Goal: Communication & Community: Answer question/provide support

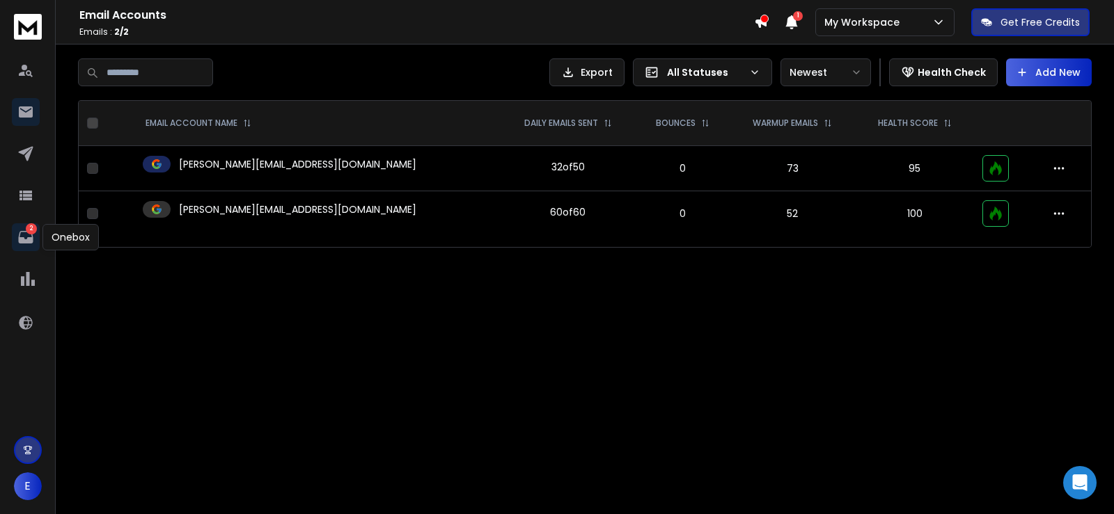
click at [28, 234] on icon at bounding box center [25, 237] width 17 height 17
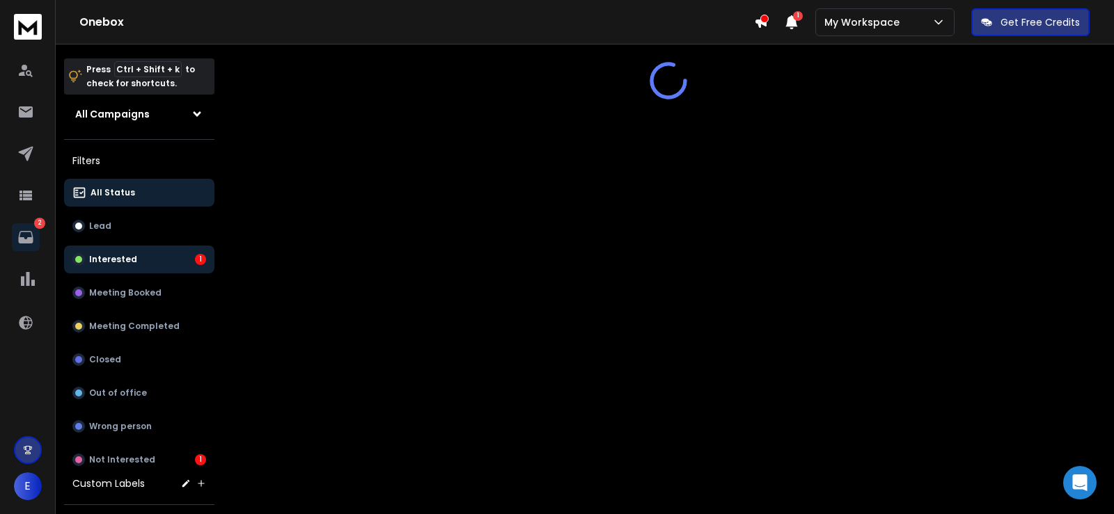
click at [161, 260] on button "Interested 1" at bounding box center [139, 260] width 150 height 28
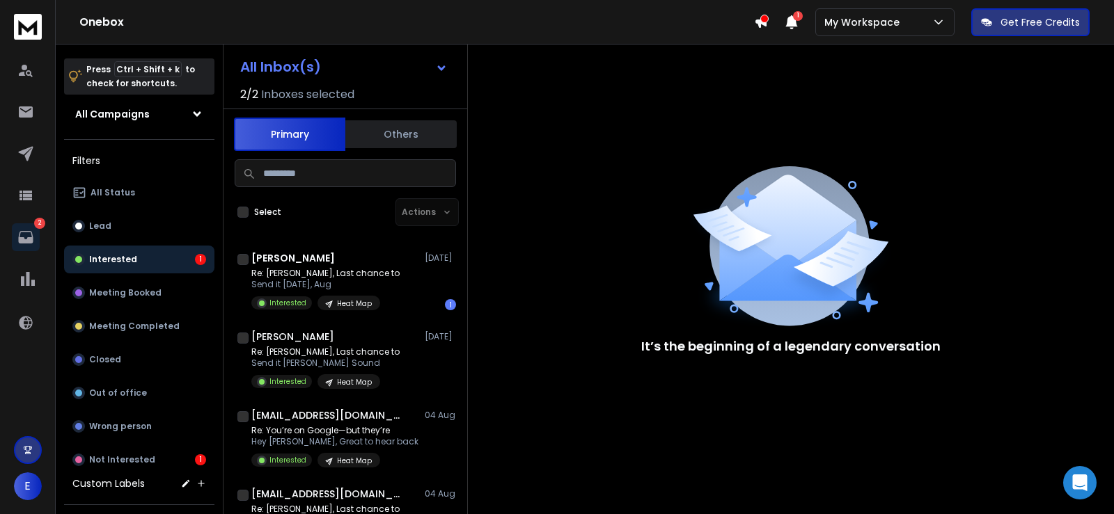
drag, startPoint x: 307, startPoint y: 274, endPoint x: 648, endPoint y: 310, distance: 342.9
click at [307, 274] on p "Re: [PERSON_NAME], Last chance to" at bounding box center [325, 273] width 148 height 11
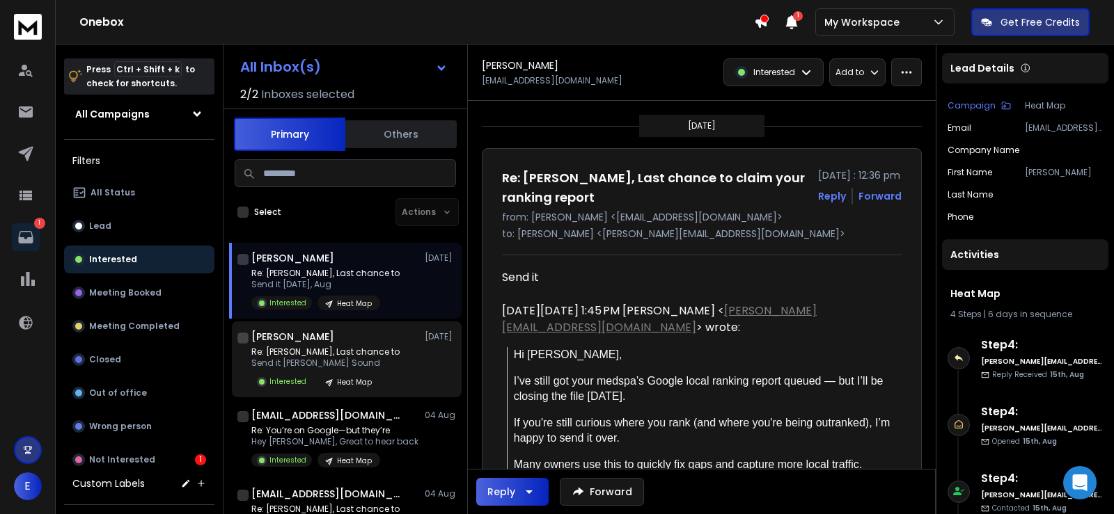
click at [313, 347] on p "Re: [PERSON_NAME], Last chance to" at bounding box center [325, 352] width 148 height 11
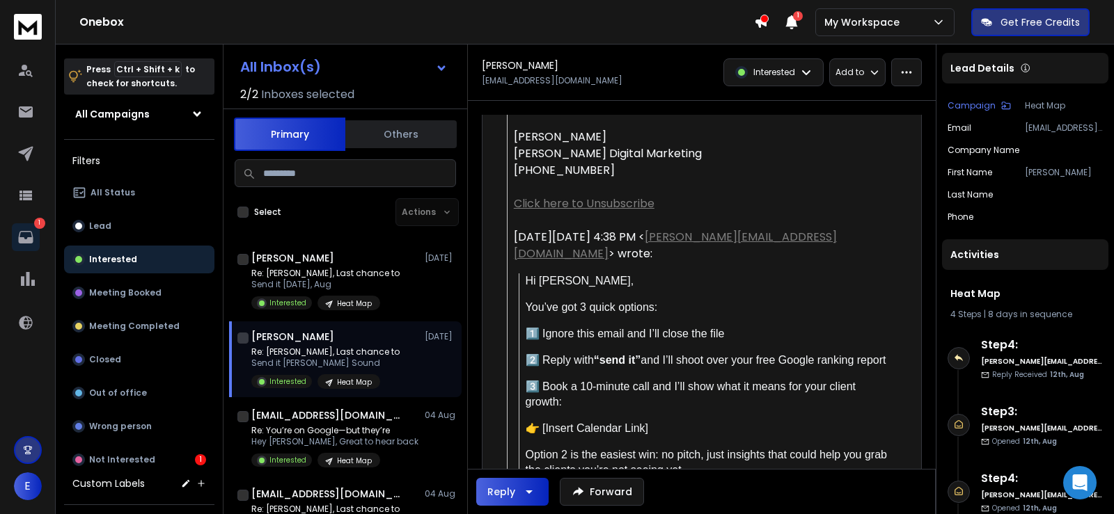
scroll to position [812, 0]
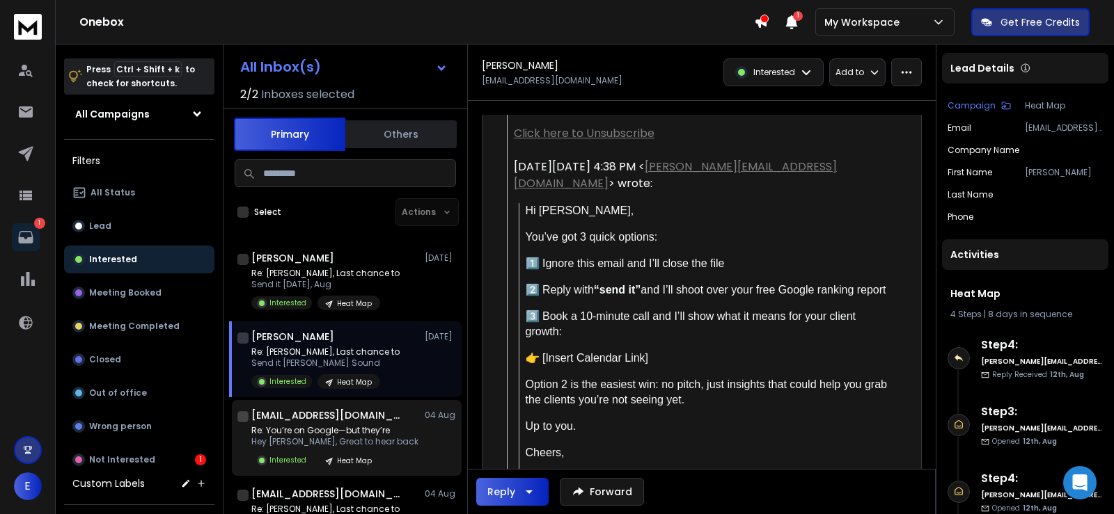
click at [315, 418] on h1 "[EMAIL_ADDRESS][DOMAIN_NAME]" at bounding box center [327, 416] width 153 height 14
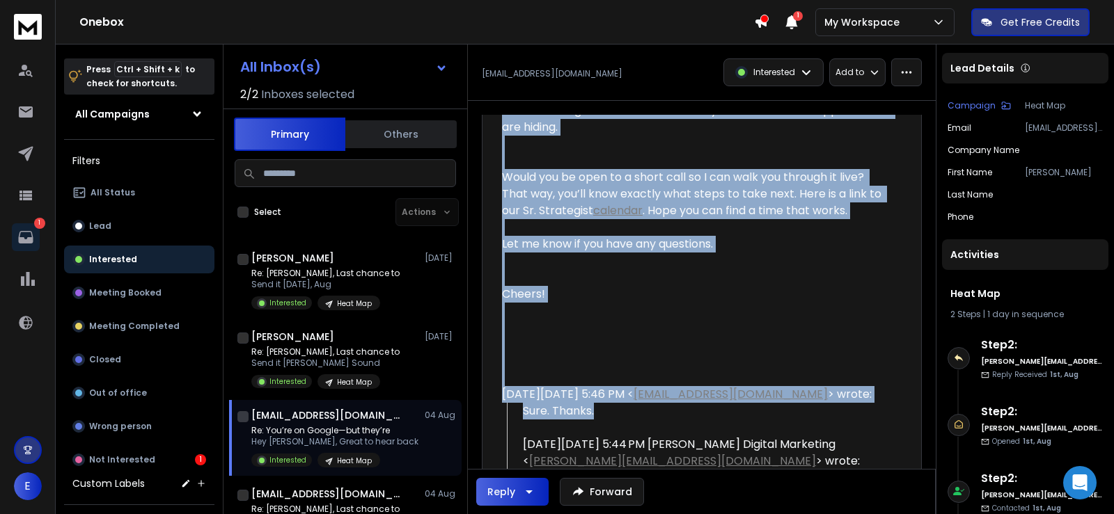
scroll to position [325, 0]
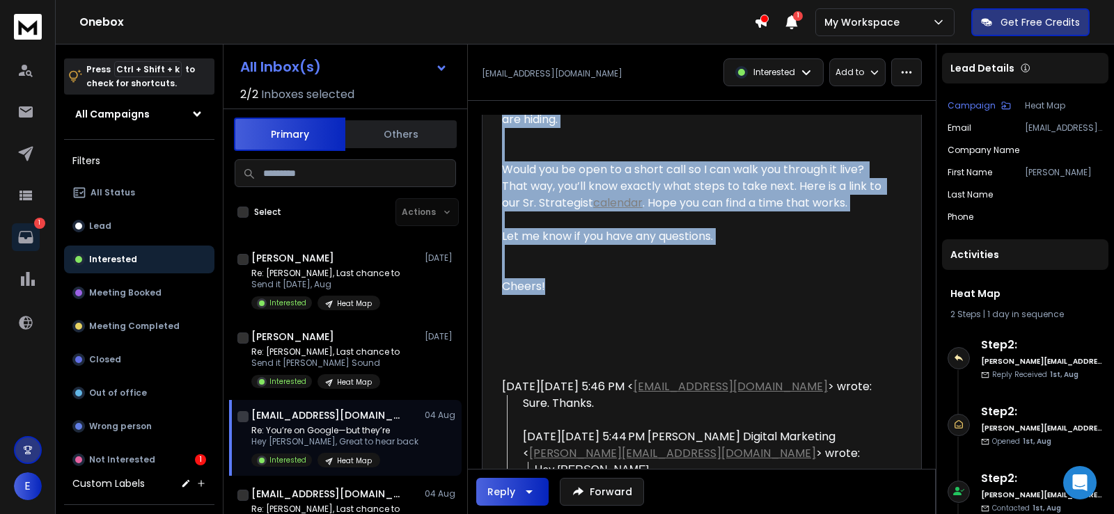
drag, startPoint x: 503, startPoint y: 275, endPoint x: 686, endPoint y: 292, distance: 183.9
copy div "Hey [PERSON_NAME], Great to hear back from you! The report is ready and we'd lo…"
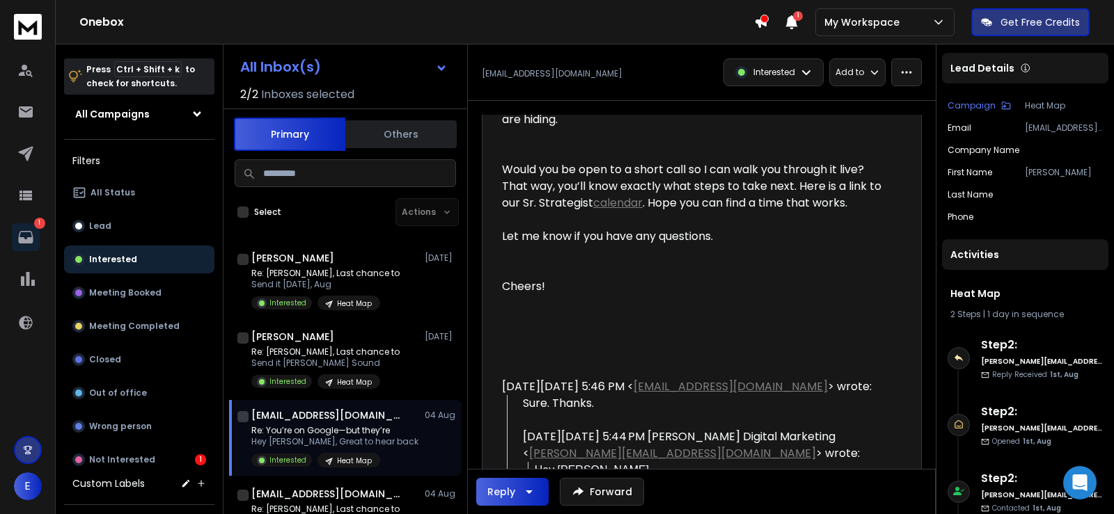
drag, startPoint x: 302, startPoint y: 281, endPoint x: 475, endPoint y: 261, distance: 173.8
click at [303, 280] on p "Send it [DATE], Aug" at bounding box center [325, 284] width 148 height 11
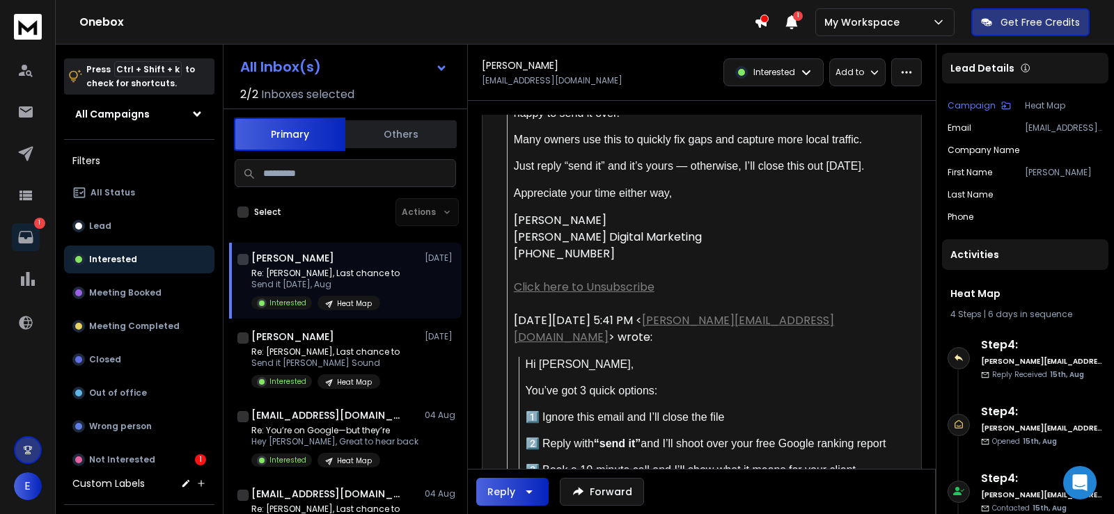
click at [505, 486] on div "Reply" at bounding box center [501, 492] width 28 height 14
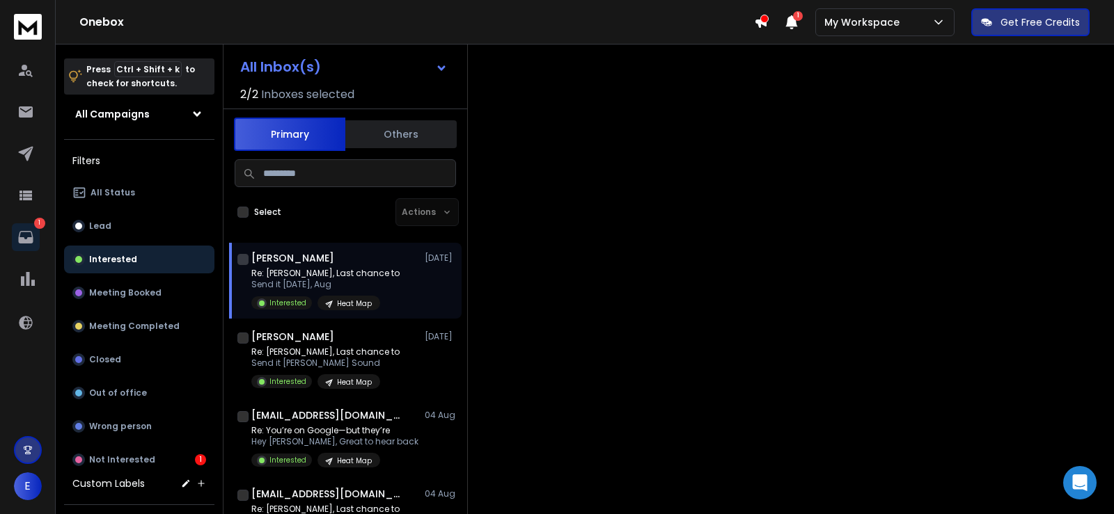
scroll to position [0, 0]
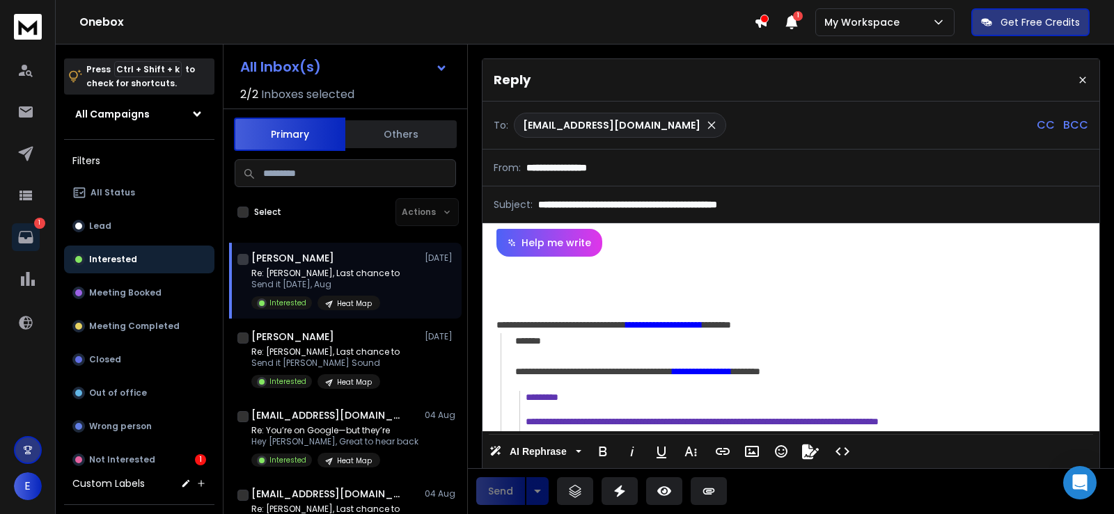
click at [578, 296] on div at bounding box center [790, 293] width 589 height 15
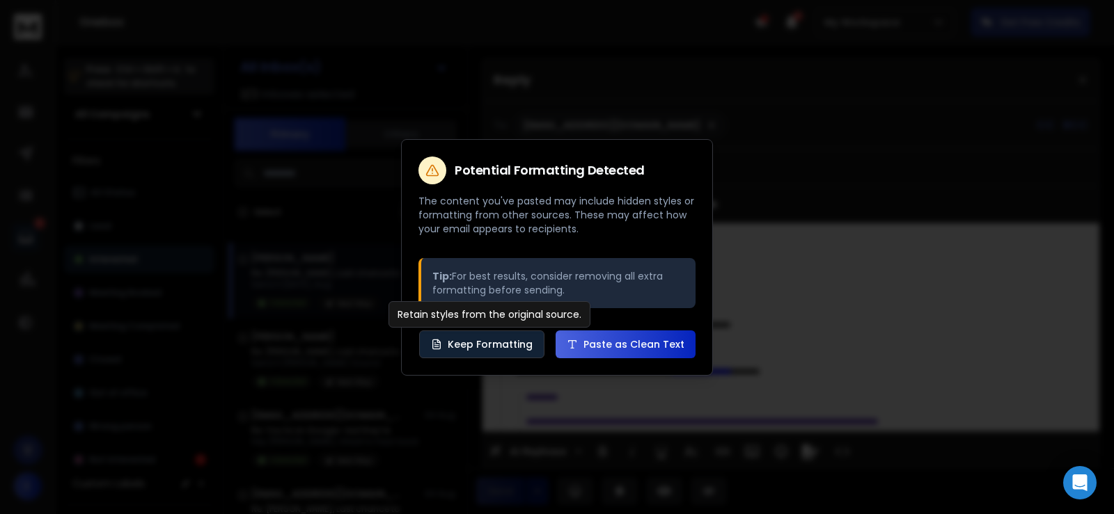
click at [518, 341] on button "Keep Formatting" at bounding box center [481, 345] width 125 height 28
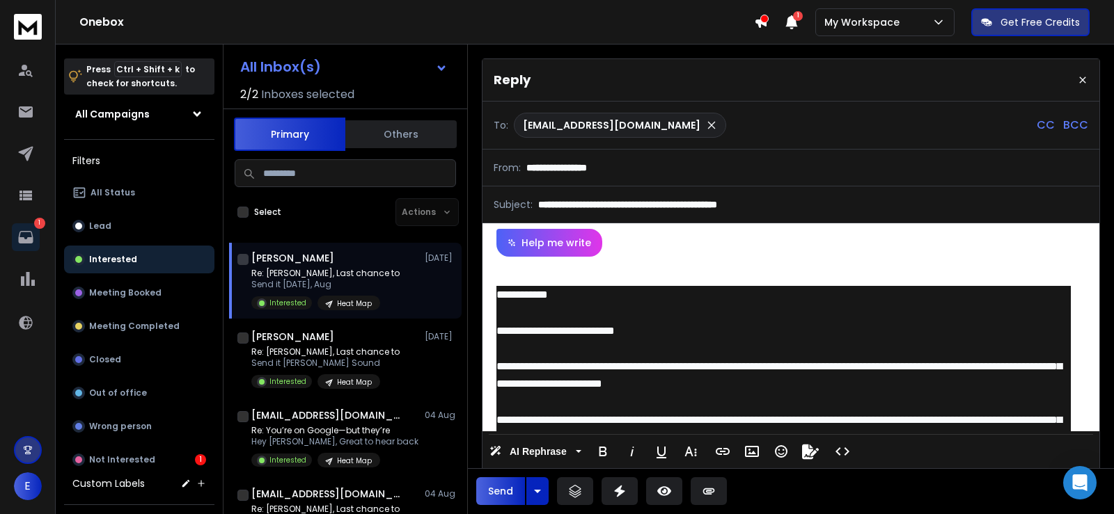
click at [562, 295] on div "**********" at bounding box center [783, 313] width 574 height 54
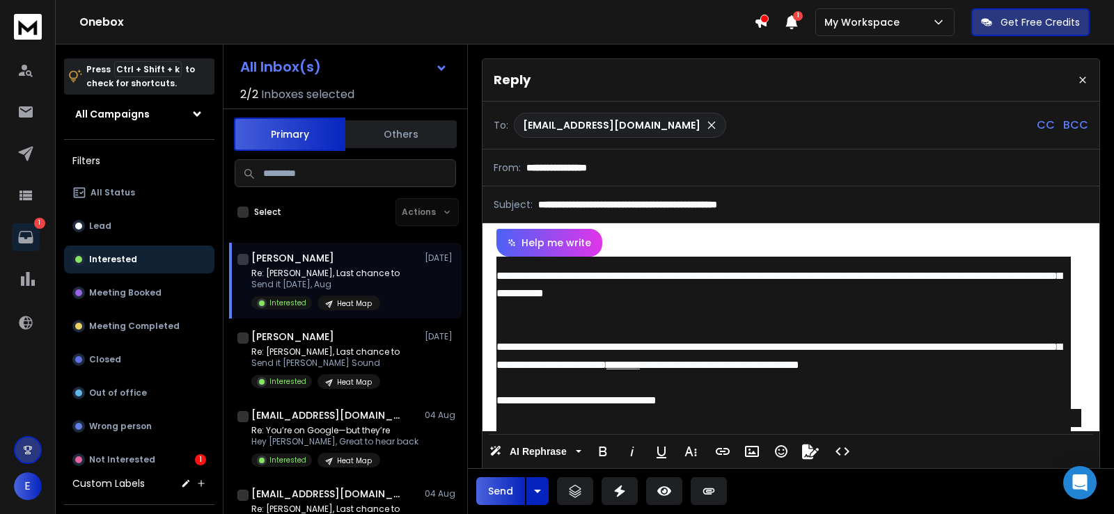
scroll to position [162, 0]
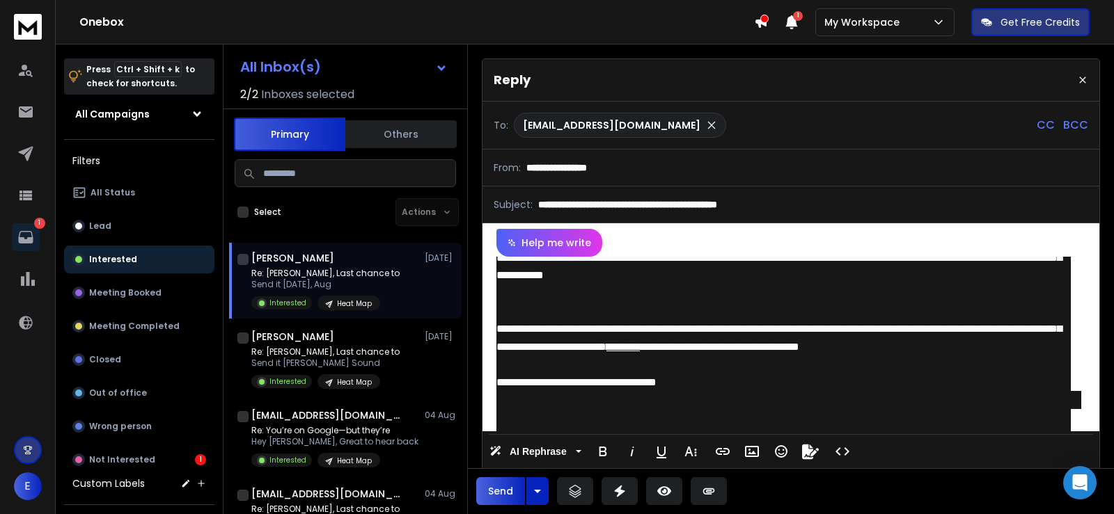
click at [496, 487] on button "Send" at bounding box center [500, 491] width 49 height 28
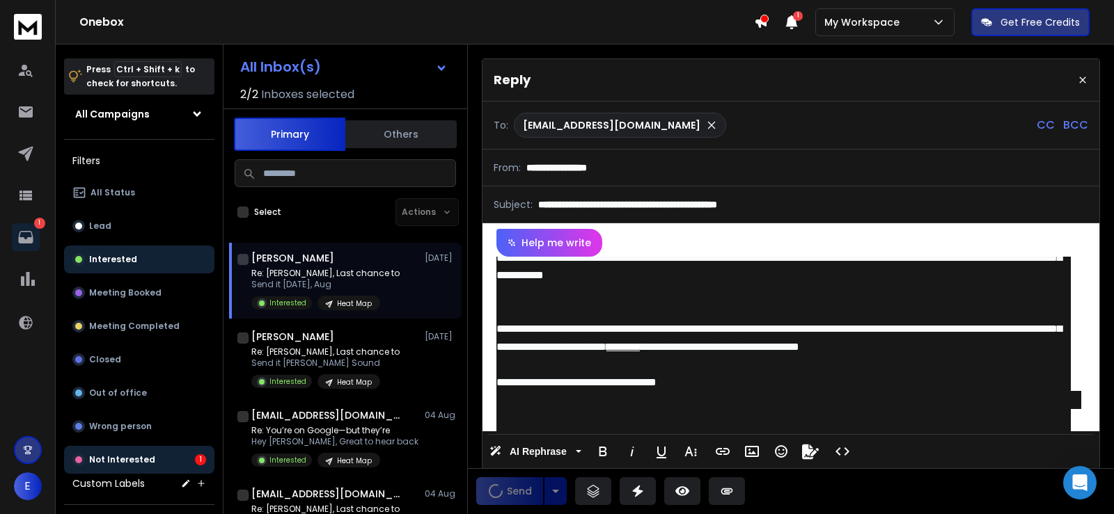
click at [113, 459] on p "Not Interested" at bounding box center [122, 459] width 66 height 11
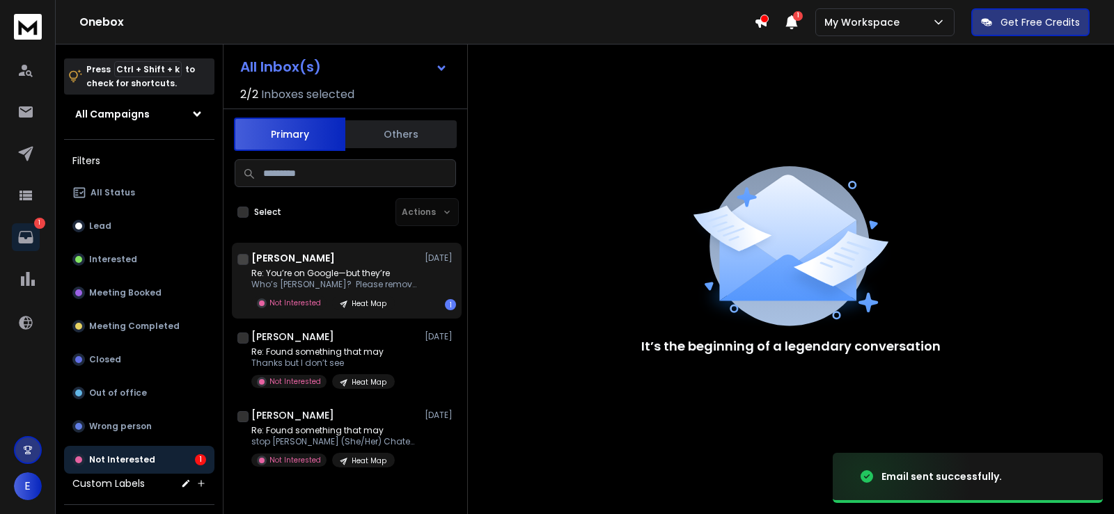
click at [292, 287] on p "Who’s [PERSON_NAME]? Please remove me from" at bounding box center [334, 284] width 167 height 11
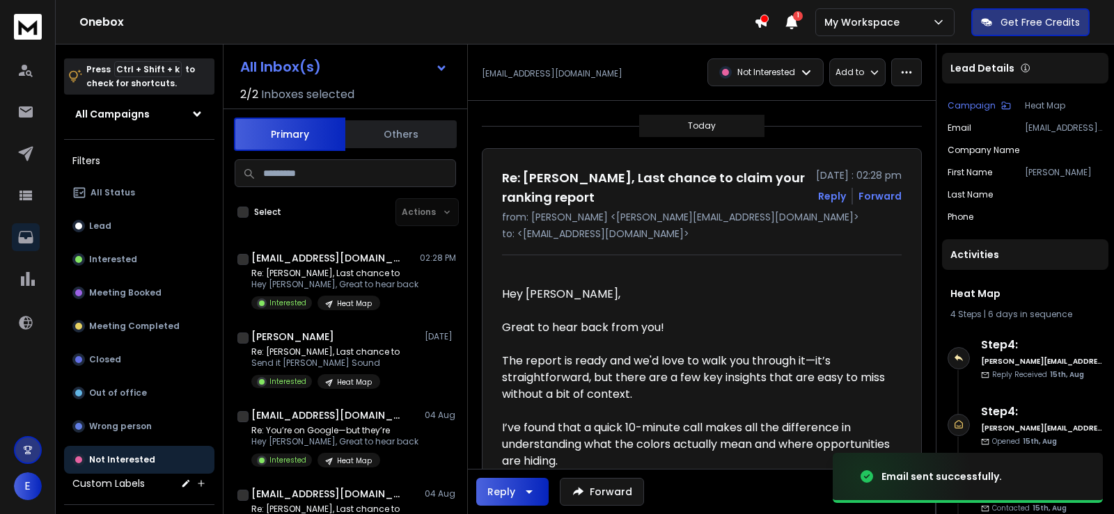
drag, startPoint x: 99, startPoint y: 224, endPoint x: 200, endPoint y: 205, distance: 103.3
click at [100, 224] on p "Lead" at bounding box center [100, 226] width 22 height 11
